Goal: Navigation & Orientation: Find specific page/section

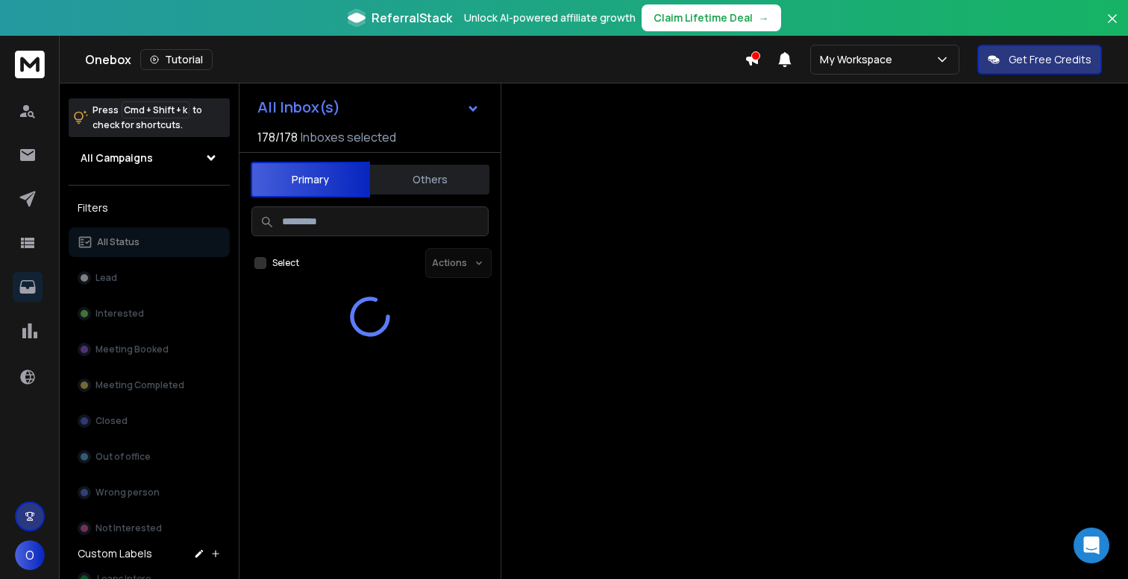
click at [315, 181] on button "Primary" at bounding box center [310, 180] width 119 height 36
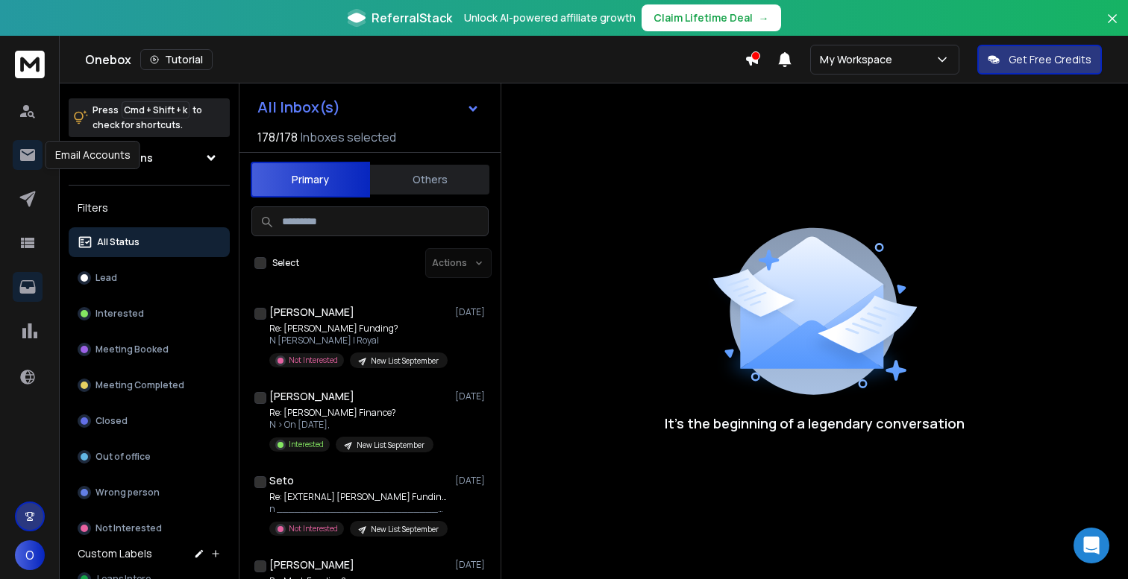
click at [32, 152] on icon at bounding box center [27, 155] width 15 height 12
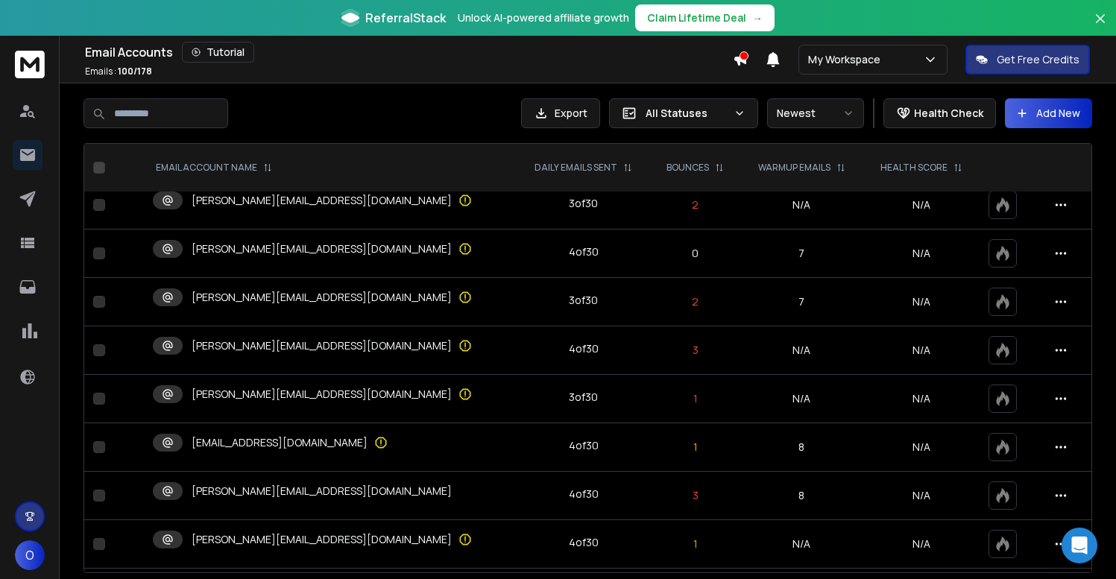
scroll to position [2666, 0]
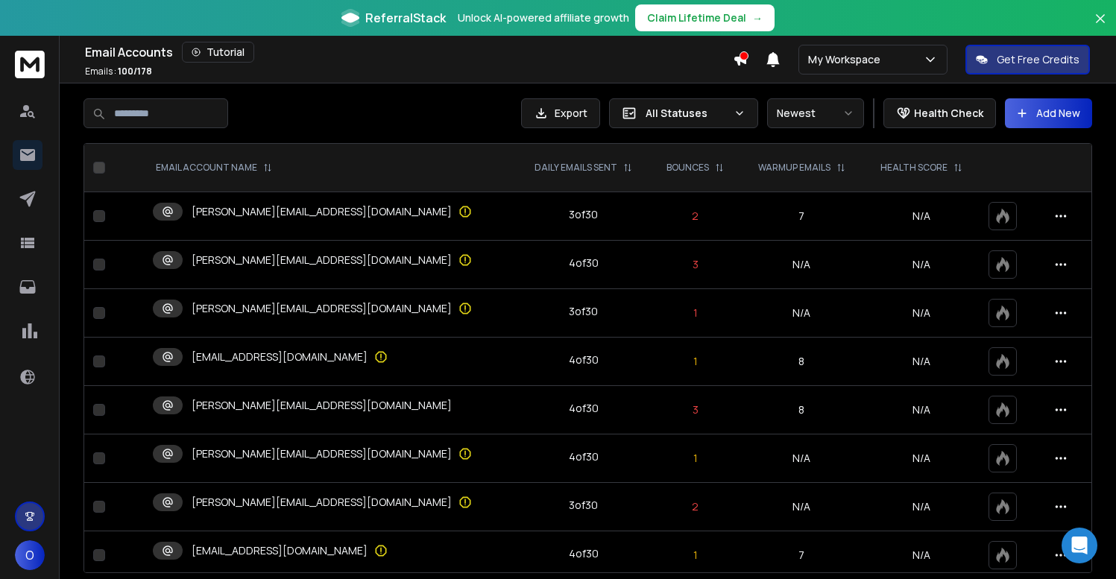
click at [368, 359] on p "taylor@engage.wargencydemandtrend.my" at bounding box center [280, 357] width 176 height 15
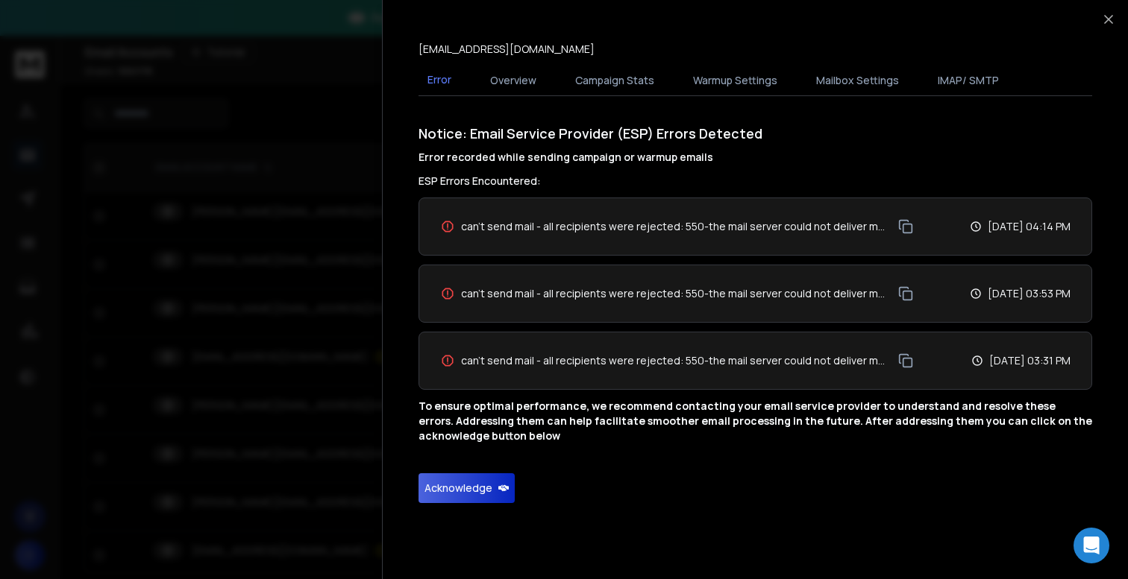
click at [275, 186] on div at bounding box center [564, 289] width 1128 height 579
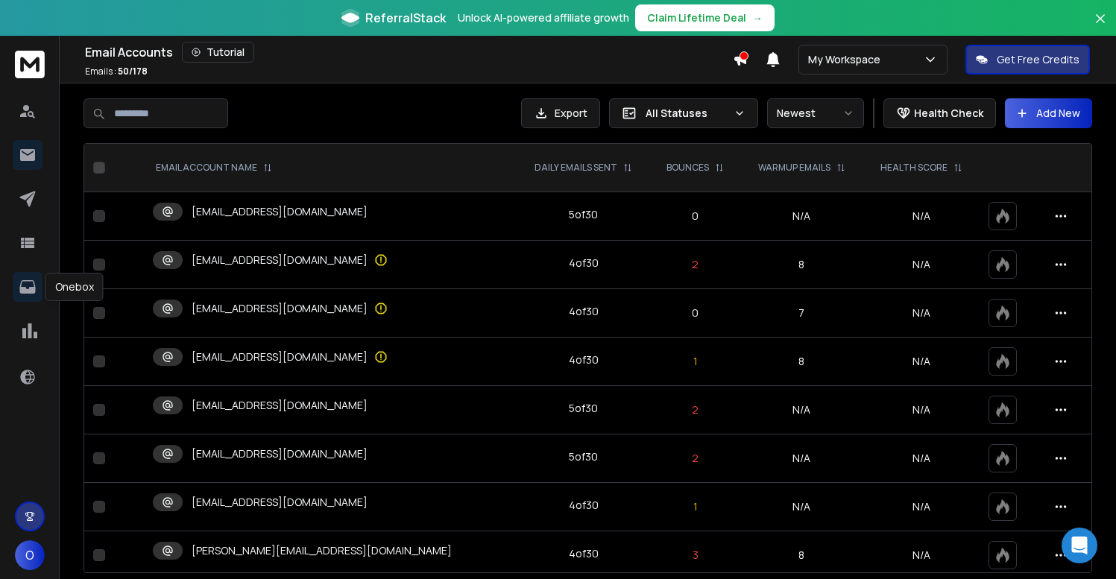
click at [34, 289] on icon at bounding box center [27, 286] width 16 height 13
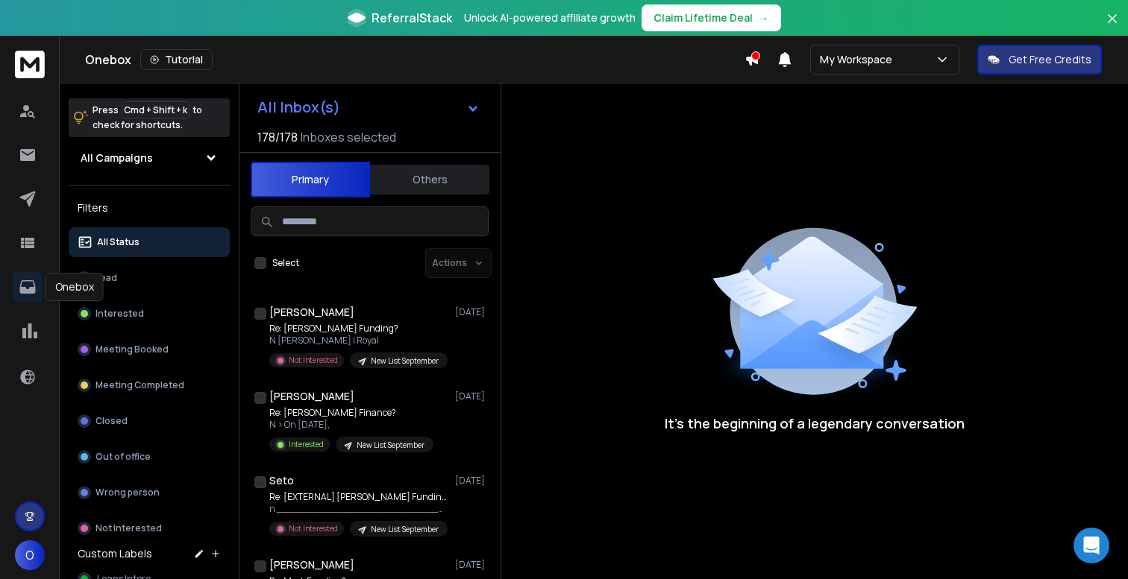
click at [431, 194] on button "Others" at bounding box center [429, 179] width 119 height 33
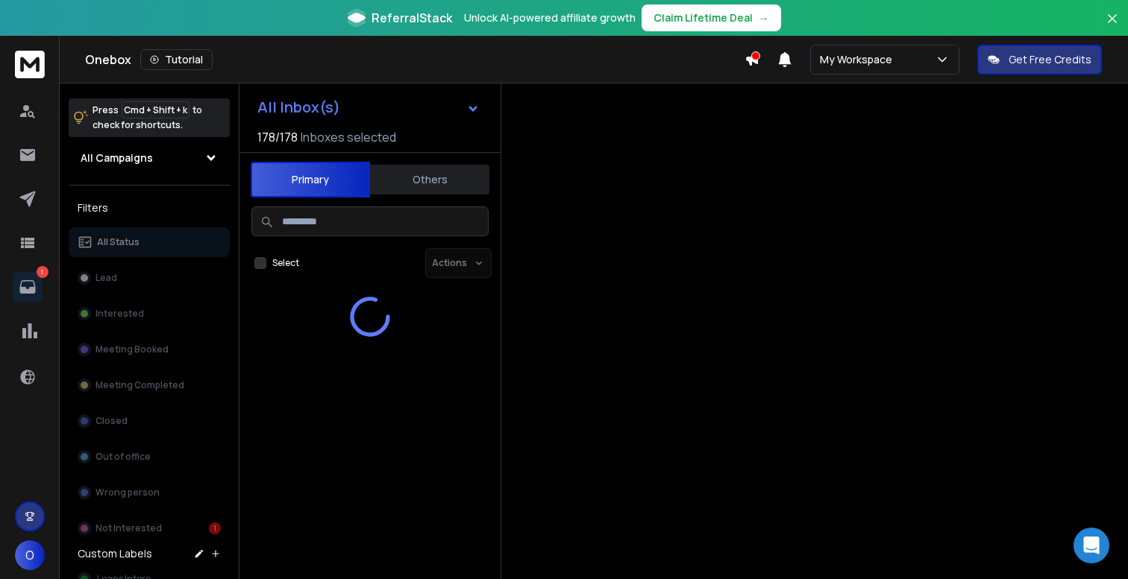
click at [342, 182] on button "Primary" at bounding box center [310, 180] width 119 height 36
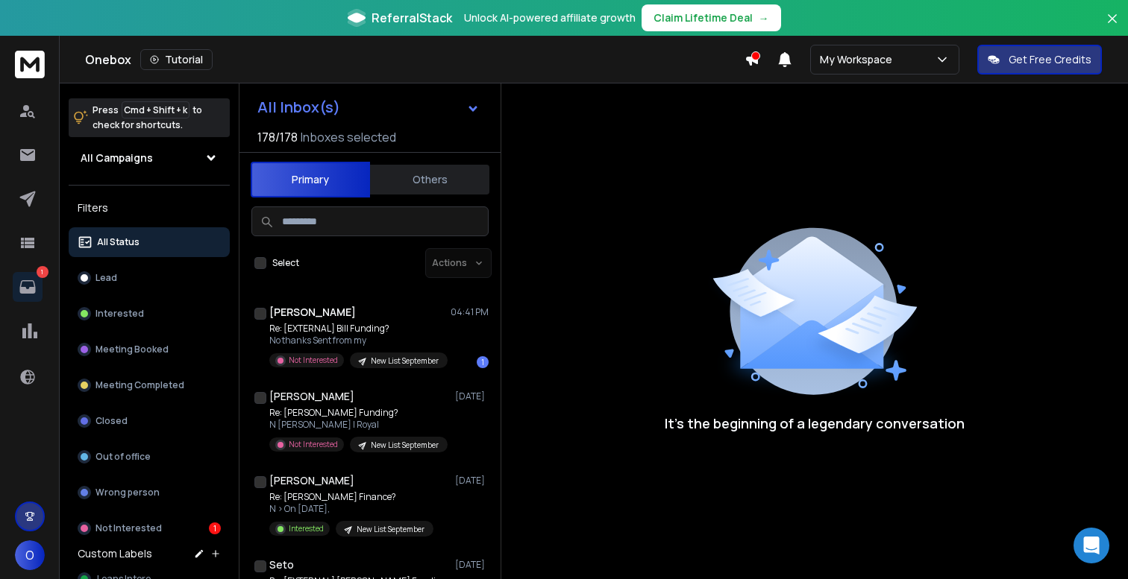
click at [390, 312] on div "[PERSON_NAME] 04:41 PM" at bounding box center [378, 312] width 219 height 15
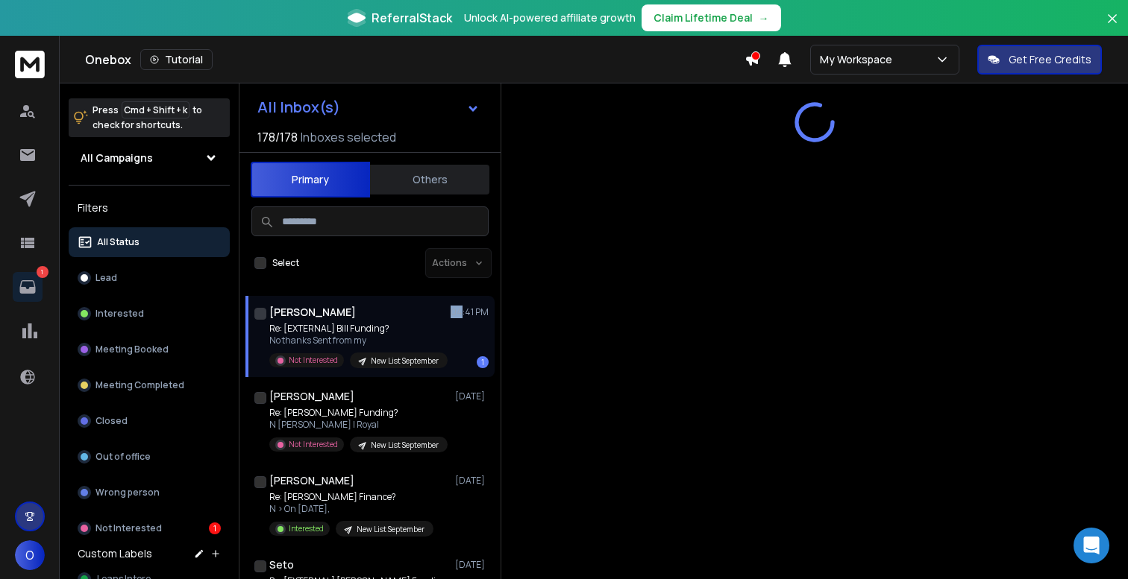
click at [390, 312] on div "[PERSON_NAME] 04:41 PM" at bounding box center [378, 312] width 219 height 15
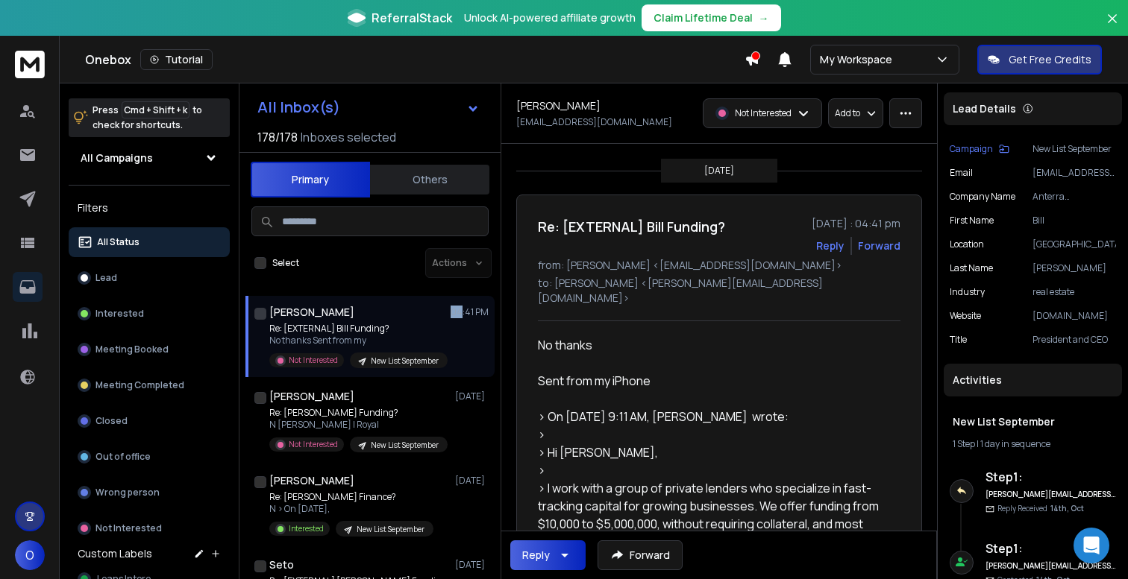
click at [430, 171] on button "Others" at bounding box center [429, 179] width 119 height 33
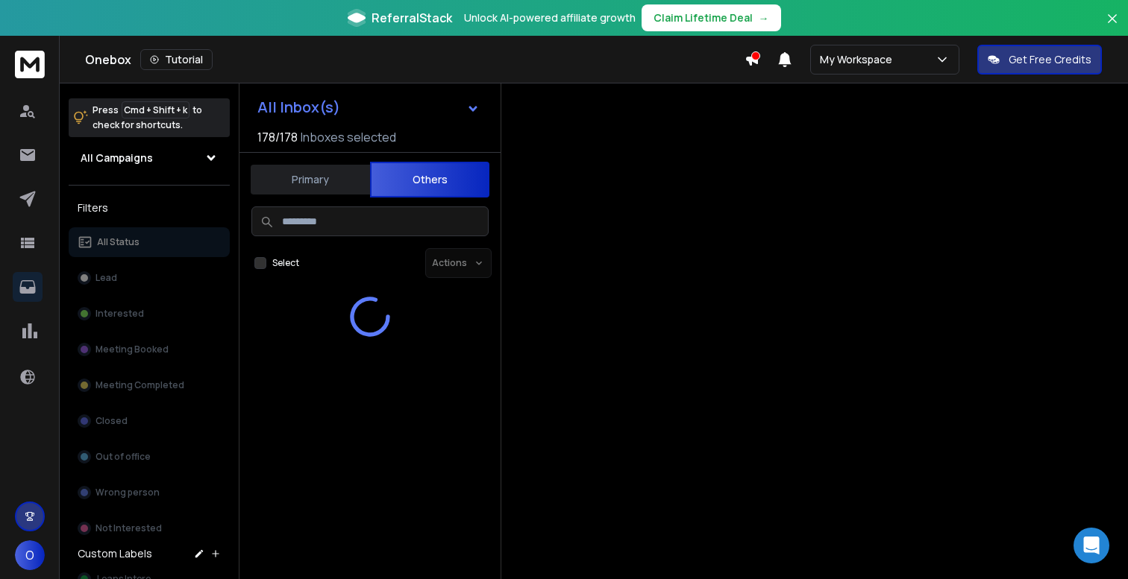
click at [322, 176] on button "Primary" at bounding box center [310, 179] width 119 height 33
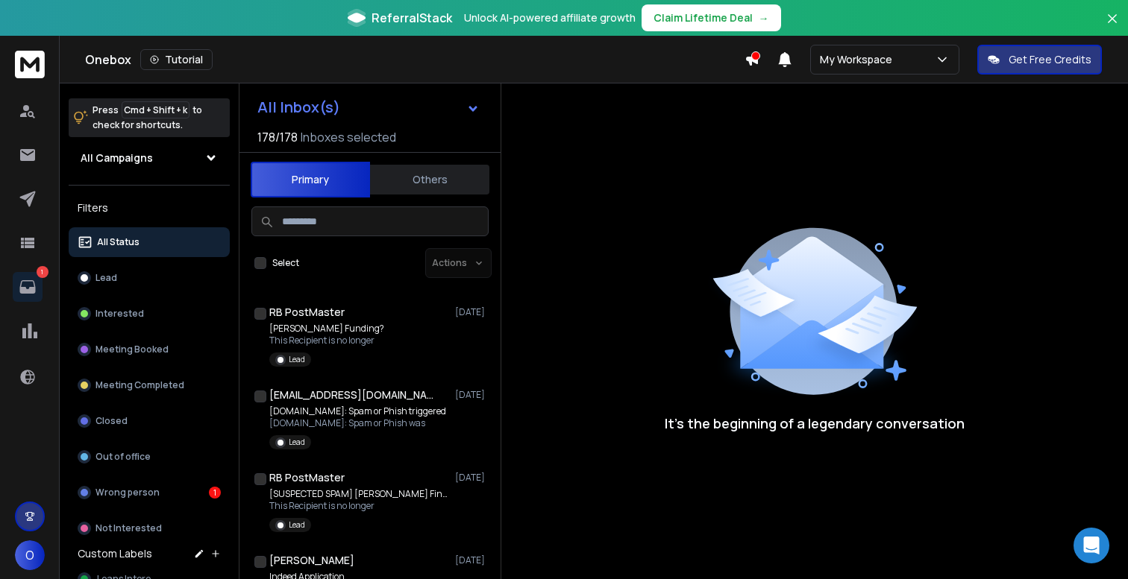
click at [400, 350] on div "[PERSON_NAME] Funding? This Recipient is no longer Lead" at bounding box center [378, 345] width 219 height 44
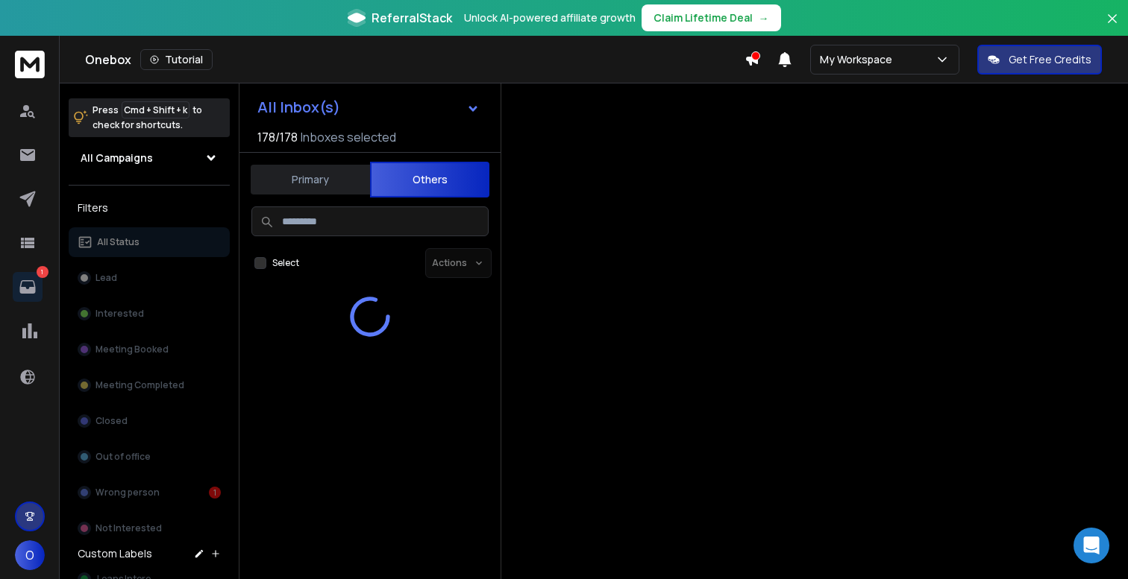
click at [407, 176] on button "Others" at bounding box center [429, 180] width 119 height 36
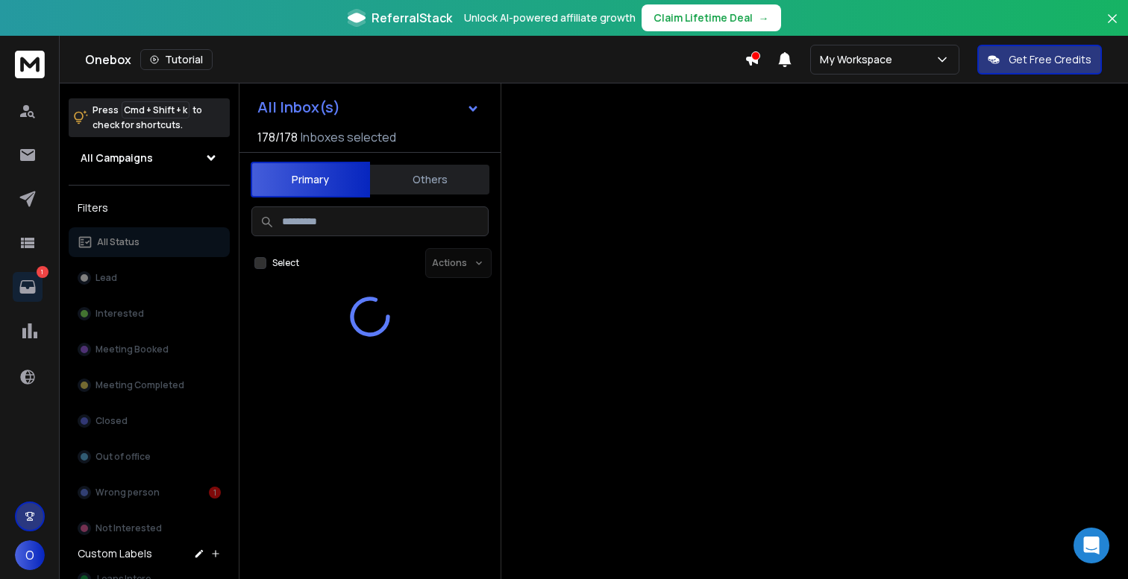
click at [335, 176] on button "Primary" at bounding box center [310, 180] width 119 height 36
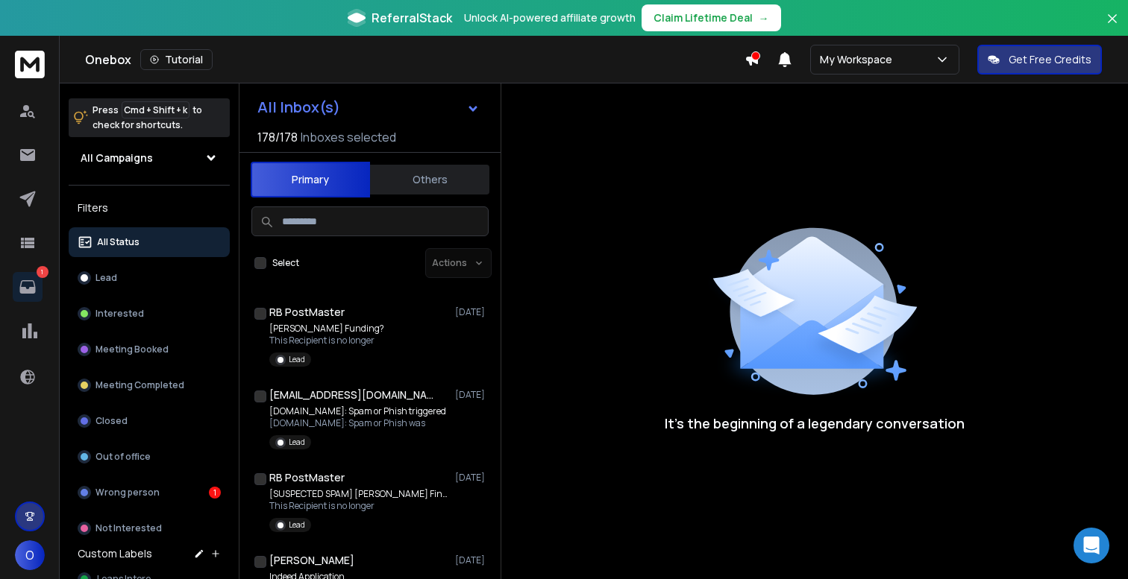
click at [377, 339] on p "This Recipient is no longer" at bounding box center [326, 341] width 115 height 12
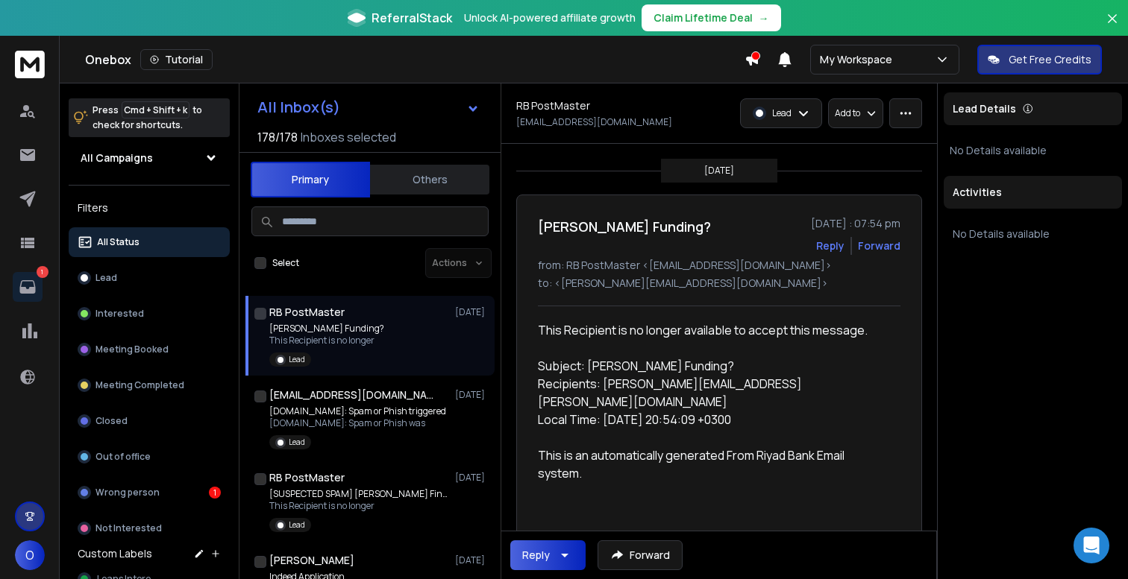
click at [398, 161] on div "All Inbox(s) 178 / 178 Inboxes selected Primary Others Select Actions RB PostMa…" at bounding box center [369, 373] width 261 height 579
click at [398, 164] on button "Others" at bounding box center [429, 179] width 119 height 33
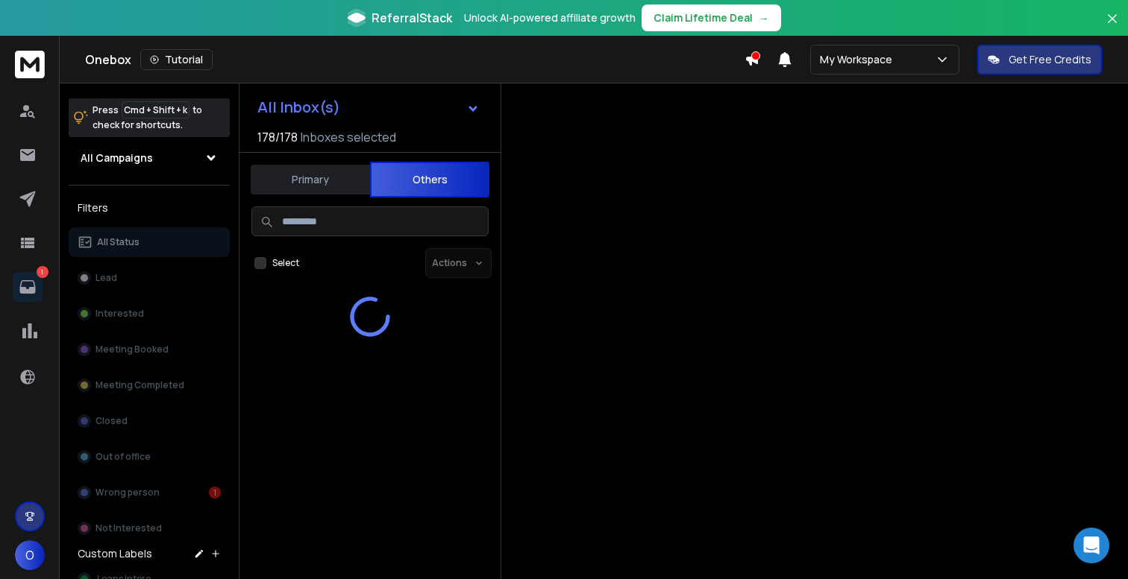
click at [321, 178] on button "Primary" at bounding box center [310, 179] width 119 height 33
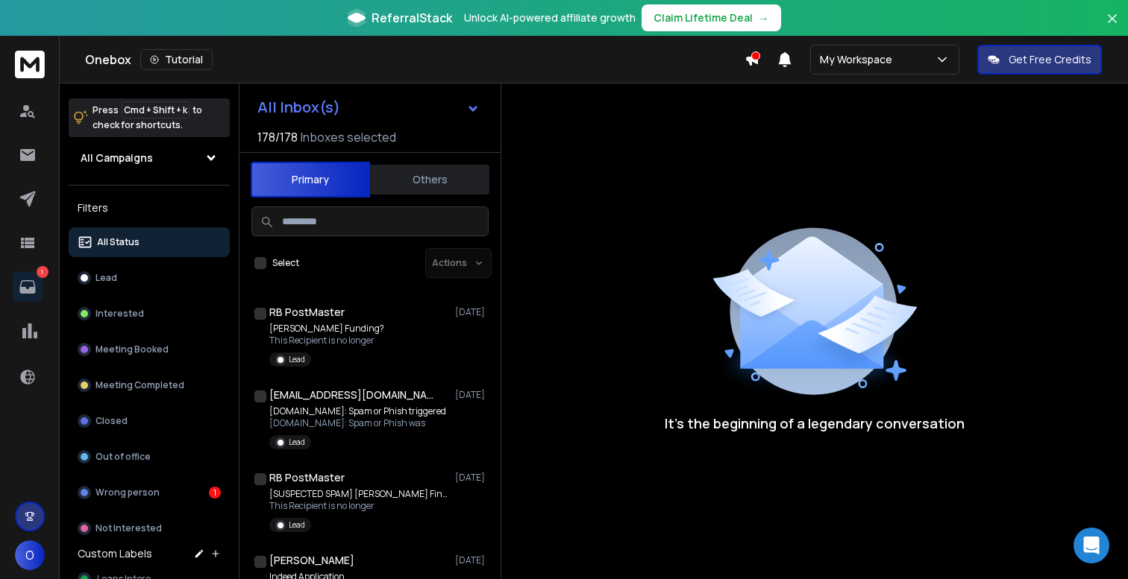
click at [421, 180] on button "Others" at bounding box center [429, 179] width 119 height 33
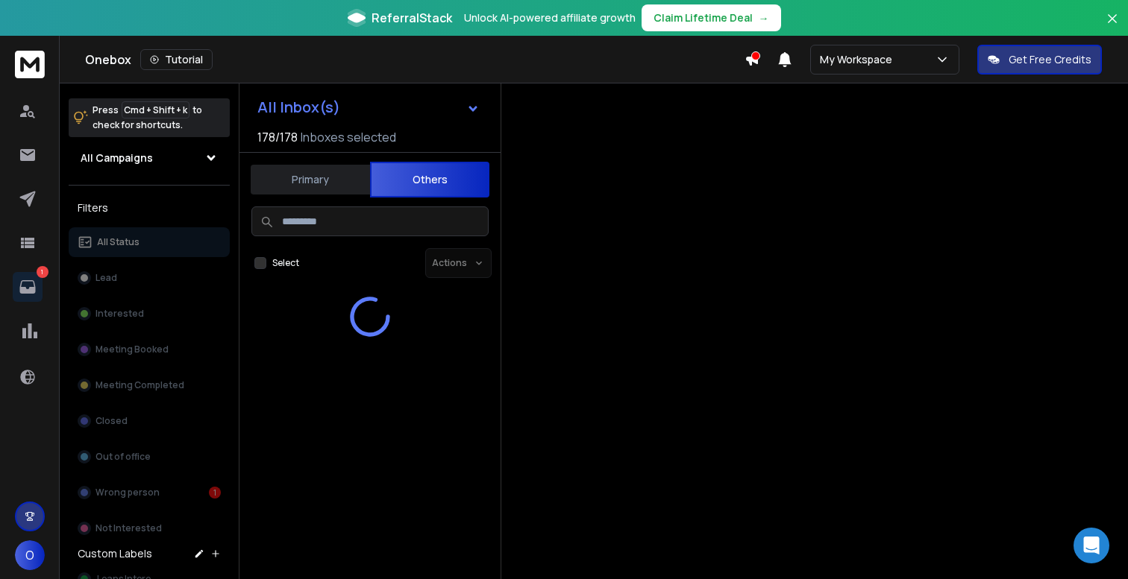
click at [324, 187] on button "Primary" at bounding box center [310, 179] width 119 height 33
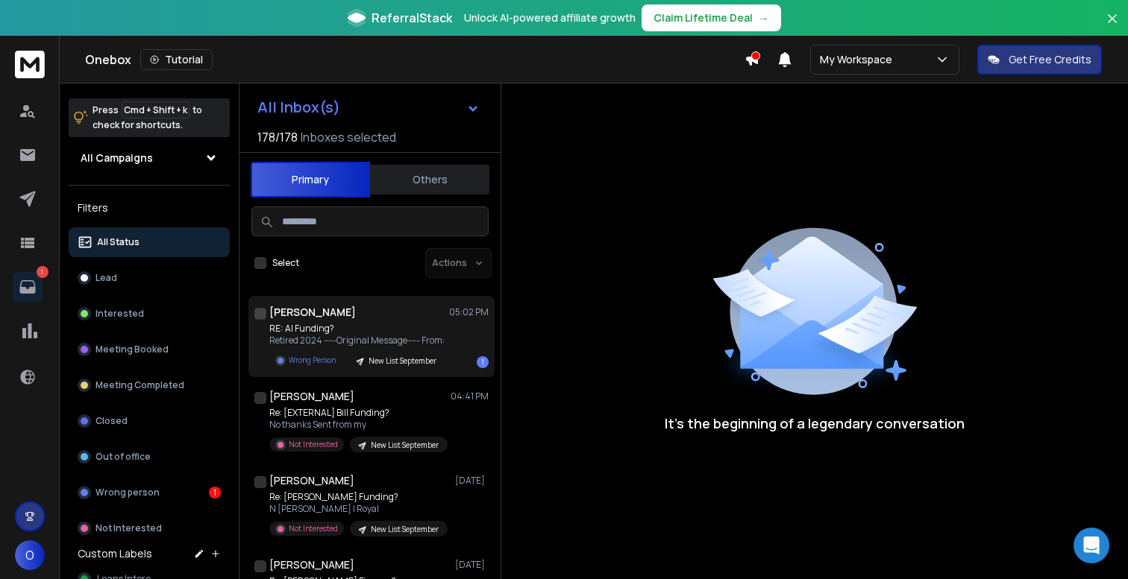
click at [310, 349] on div "RE: Al Funding? Retired 2024 -----Original Message----- From: Wrong Person New …" at bounding box center [357, 345] width 176 height 45
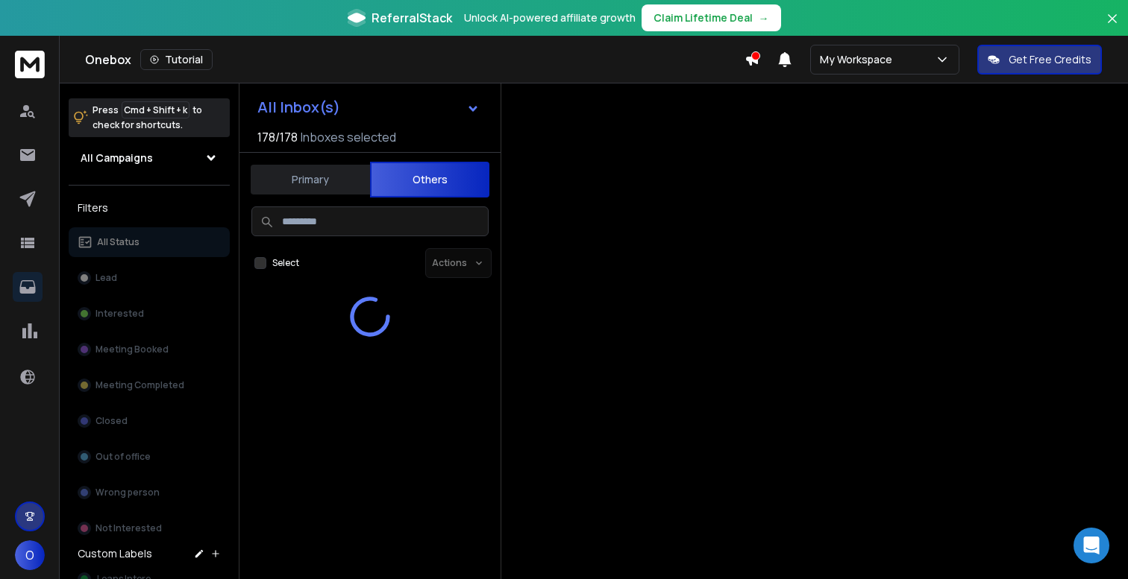
click at [424, 183] on button "Others" at bounding box center [429, 180] width 119 height 36
click at [301, 180] on button "Primary" at bounding box center [310, 179] width 119 height 33
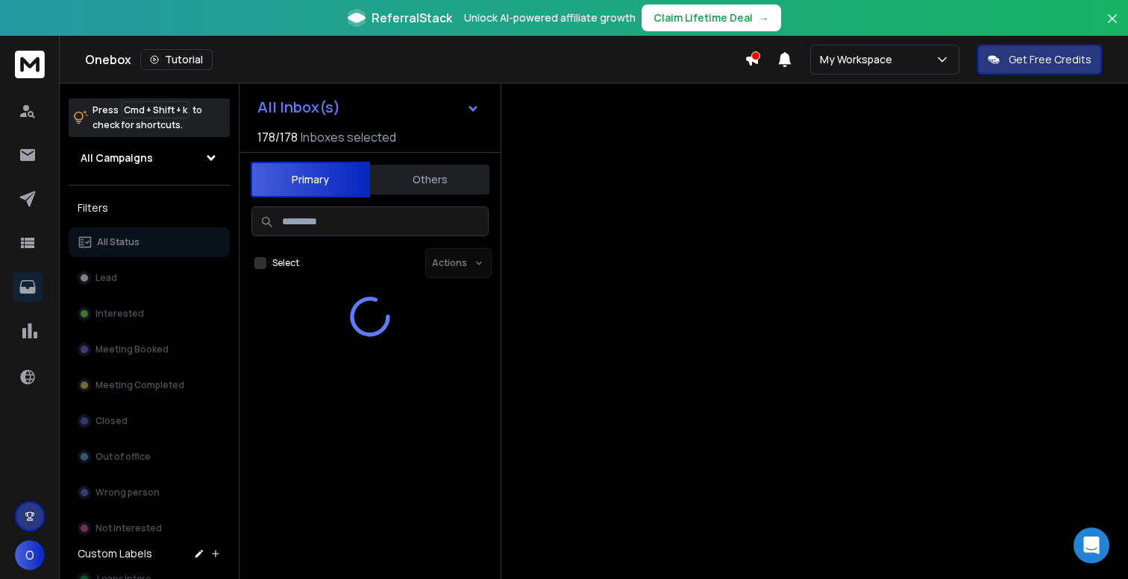
click at [301, 180] on button "Primary" at bounding box center [310, 180] width 119 height 36
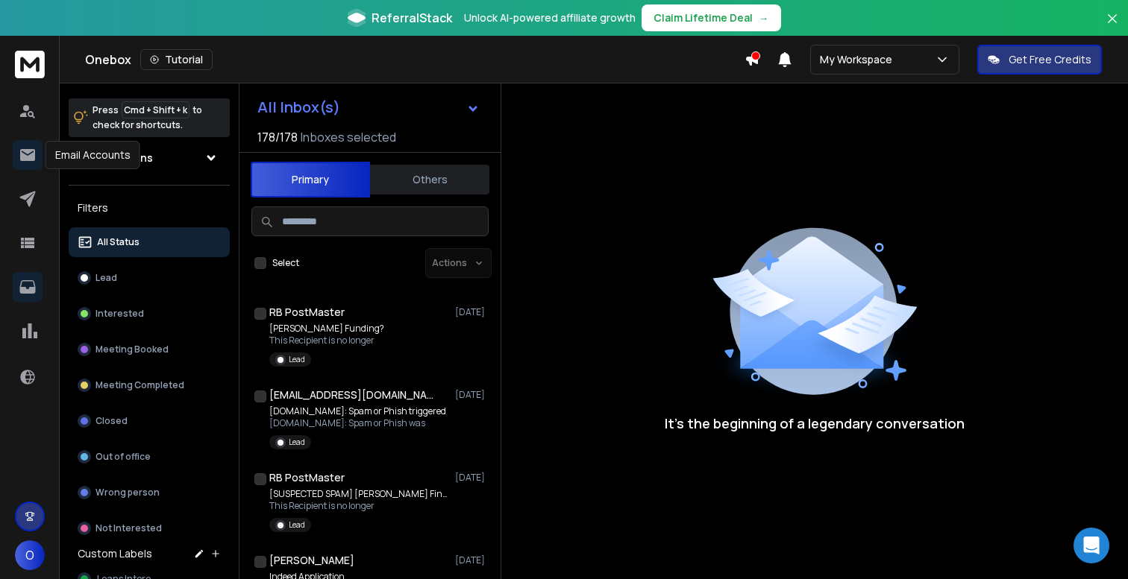
click at [38, 149] on link at bounding box center [28, 155] width 30 height 30
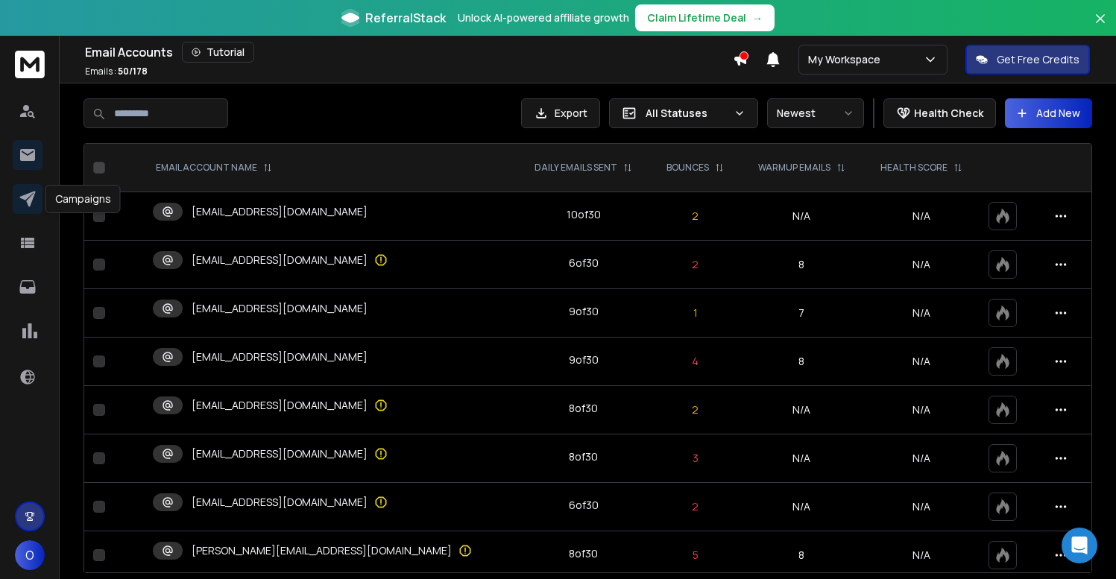
click at [34, 207] on icon at bounding box center [28, 199] width 18 height 18
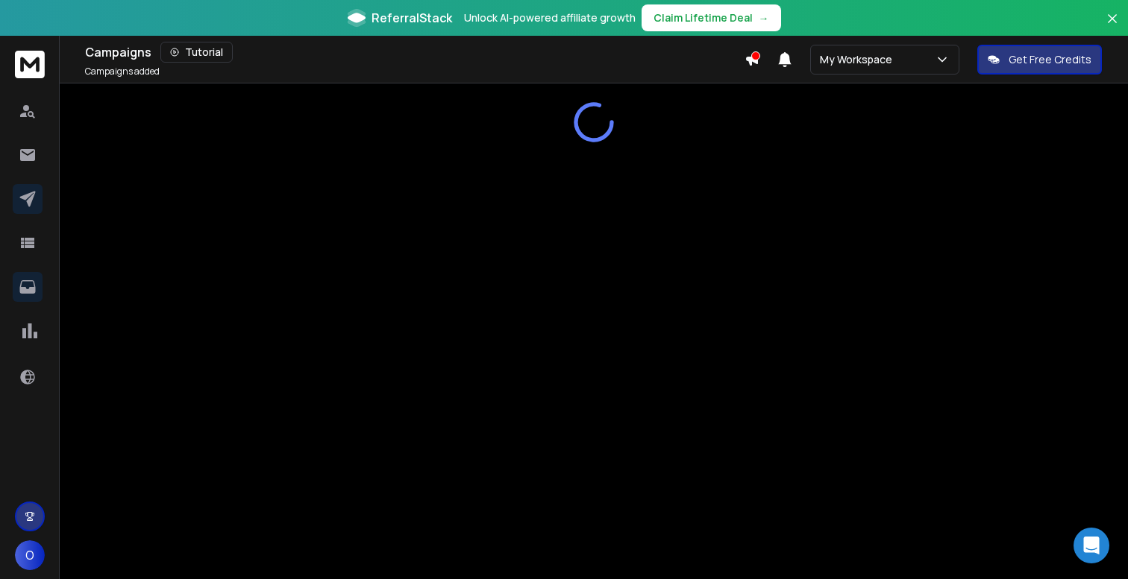
click at [33, 301] on link at bounding box center [28, 287] width 30 height 30
